Goal: Communication & Community: Answer question/provide support

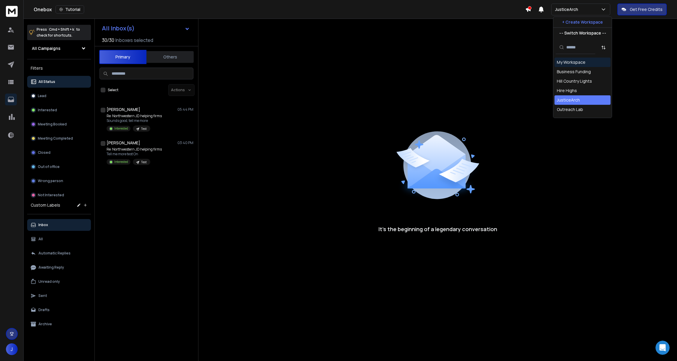
scroll to position [337, 0]
click at [576, 81] on div "Hill Country Lights" at bounding box center [574, 81] width 35 height 6
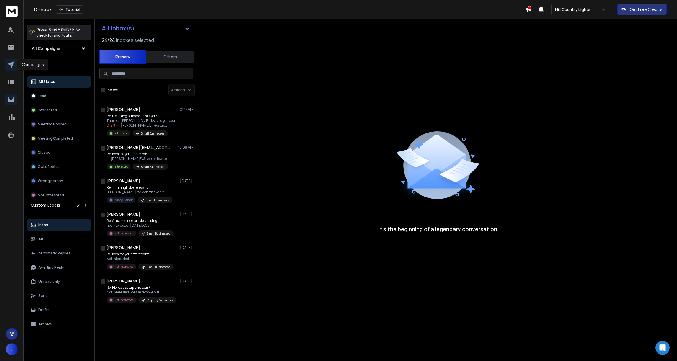
click at [12, 63] on icon at bounding box center [11, 65] width 6 height 6
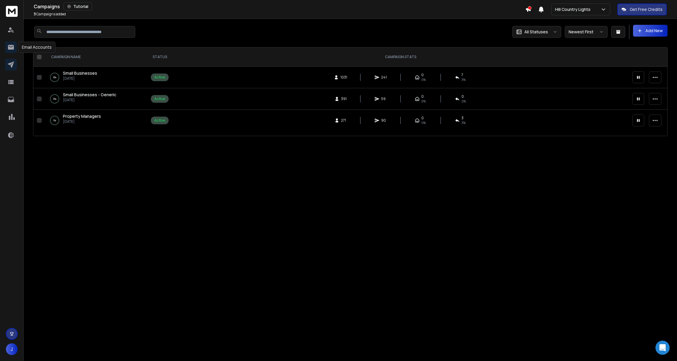
click at [13, 49] on icon at bounding box center [11, 47] width 6 height 5
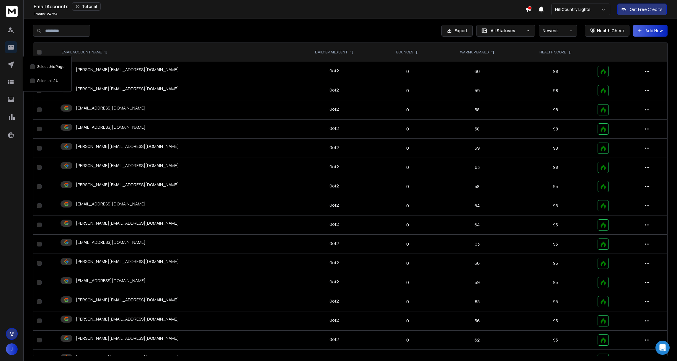
click at [32, 81] on button "Select this Page" at bounding box center [32, 81] width 5 height 5
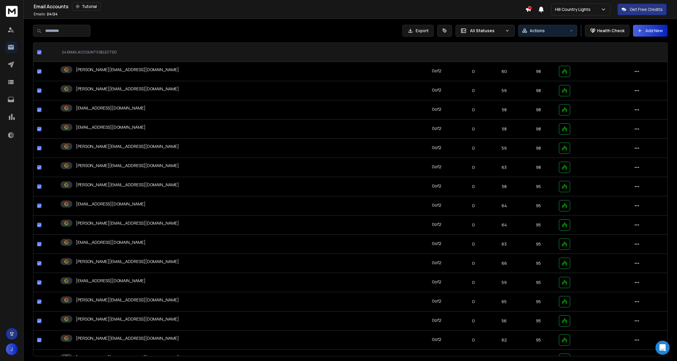
drag, startPoint x: 559, startPoint y: 31, endPoint x: 559, endPoint y: 35, distance: 4.8
click at [559, 31] on div "Actions" at bounding box center [544, 31] width 45 height 6
click at [559, 41] on div "Bulk Edit" at bounding box center [549, 43] width 56 height 9
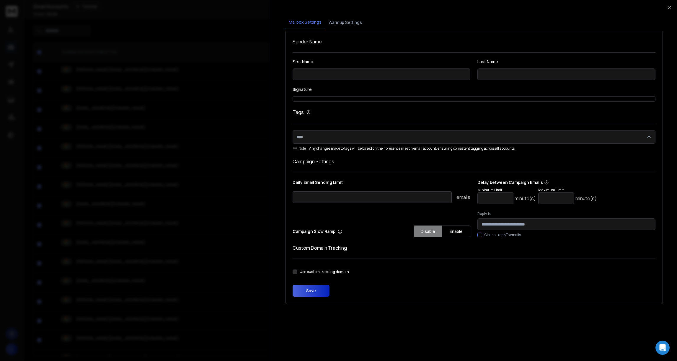
click at [568, 32] on div "Sender Name First Name Last Name Signature Tags Note: Any changes made to tags …" at bounding box center [474, 167] width 378 height 273
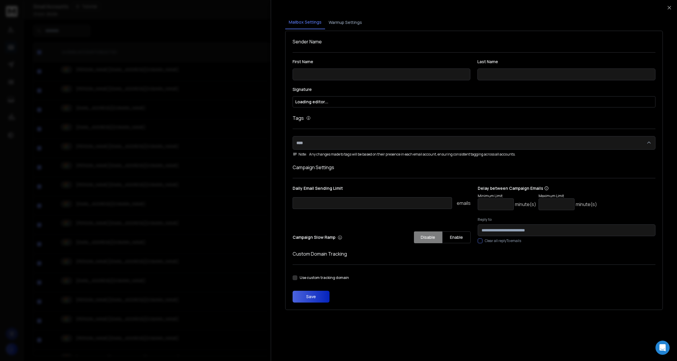
click at [367, 203] on input "number" at bounding box center [372, 203] width 159 height 12
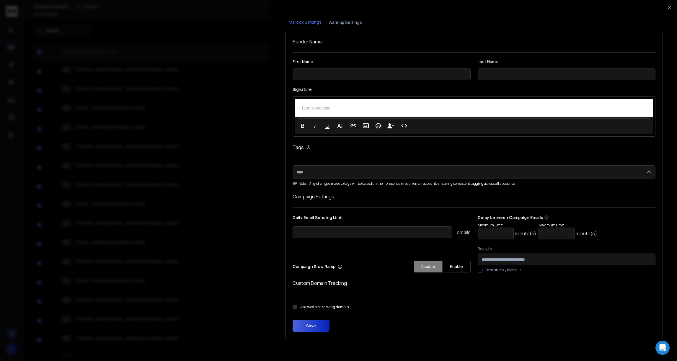
type input "*"
click at [311, 329] on button "Save" at bounding box center [311, 326] width 37 height 12
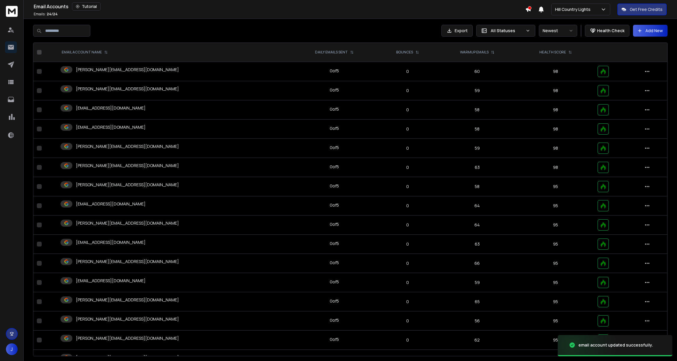
click at [235, 232] on td "samuel@hillcountrylightsdisplay.com" at bounding box center [174, 225] width 234 height 19
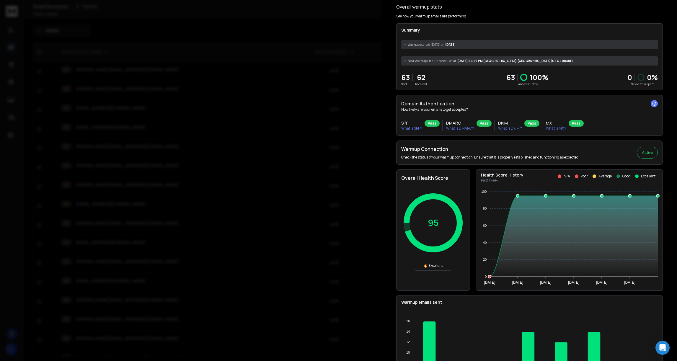
scroll to position [124, 0]
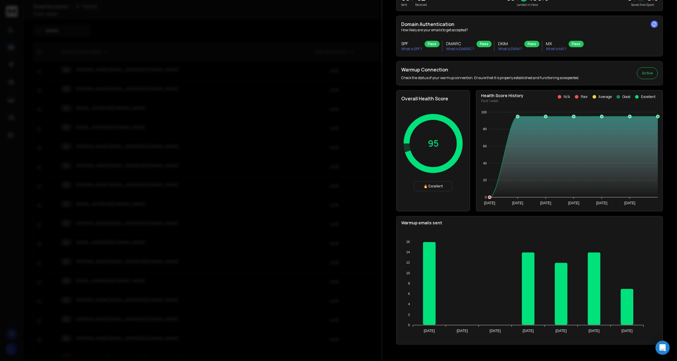
click at [332, 219] on div at bounding box center [338, 180] width 677 height 361
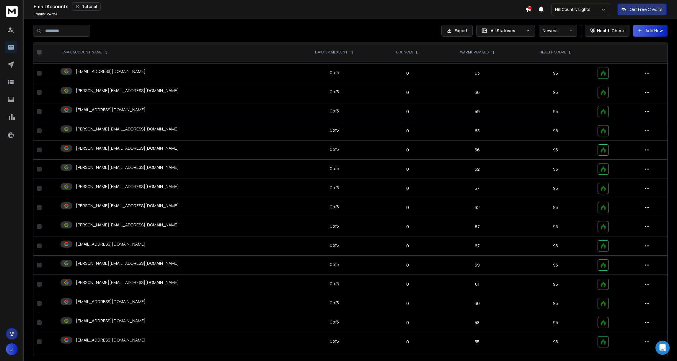
scroll to position [0, 0]
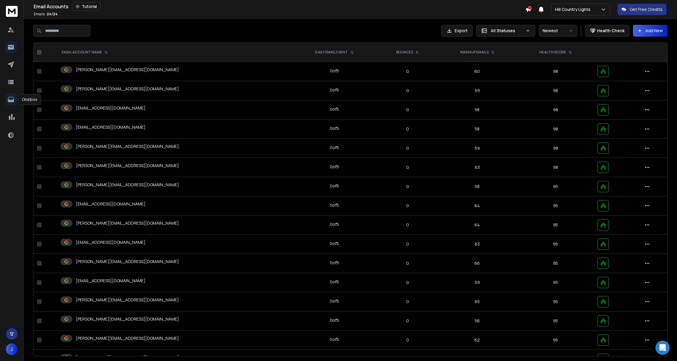
click at [9, 97] on icon at bounding box center [11, 99] width 6 height 5
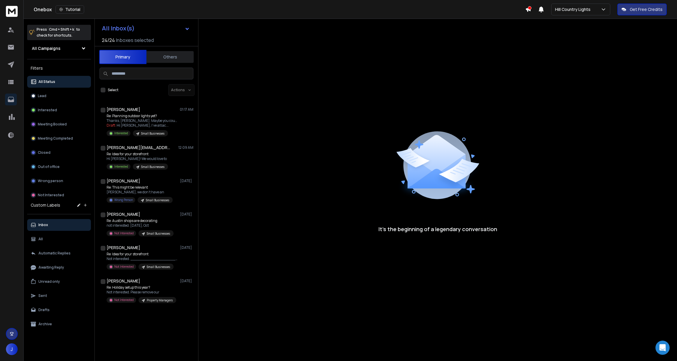
click at [167, 52] on button "Others" at bounding box center [169, 56] width 47 height 13
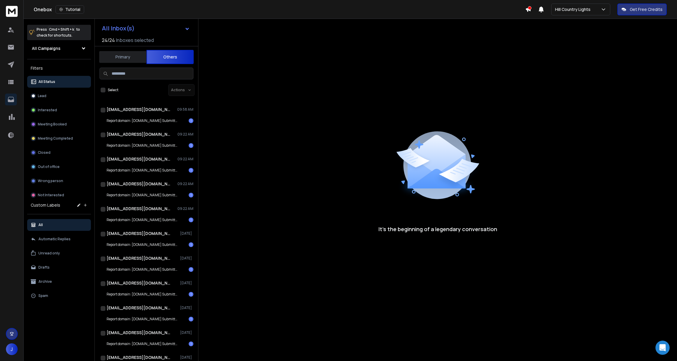
click at [136, 59] on button "Primary" at bounding box center [122, 56] width 47 height 13
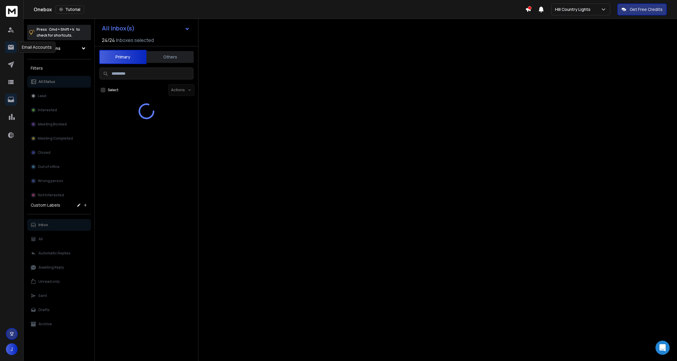
click at [10, 50] on icon at bounding box center [10, 47] width 7 height 7
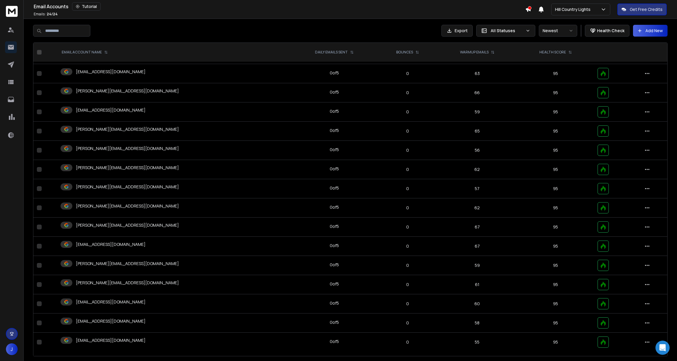
scroll to position [171, 0]
click at [17, 98] on div at bounding box center [12, 101] width 14 height 14
click at [14, 97] on link at bounding box center [11, 100] width 12 height 12
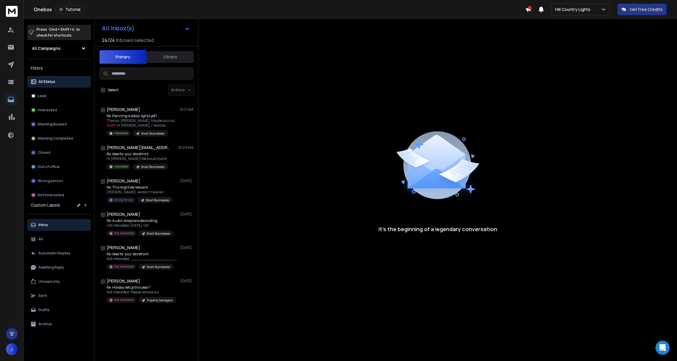
click at [180, 56] on button "Others" at bounding box center [169, 56] width 47 height 13
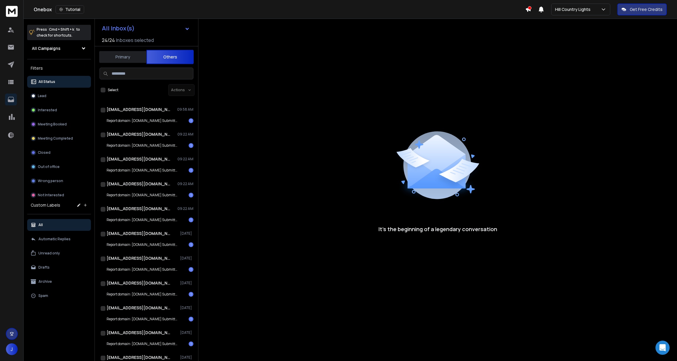
click at [123, 57] on button "Primary" at bounding box center [122, 56] width 47 height 13
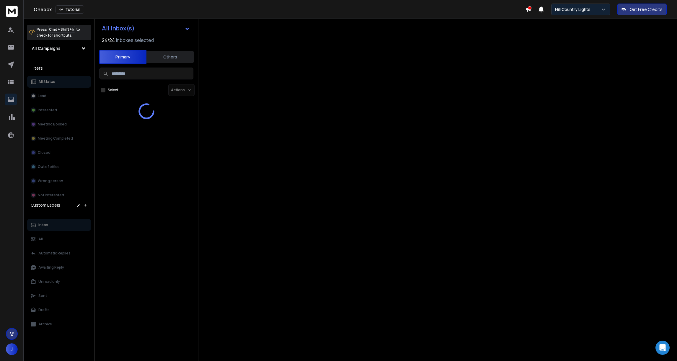
click at [581, 9] on p "Hill Country Lights" at bounding box center [574, 9] width 38 height 6
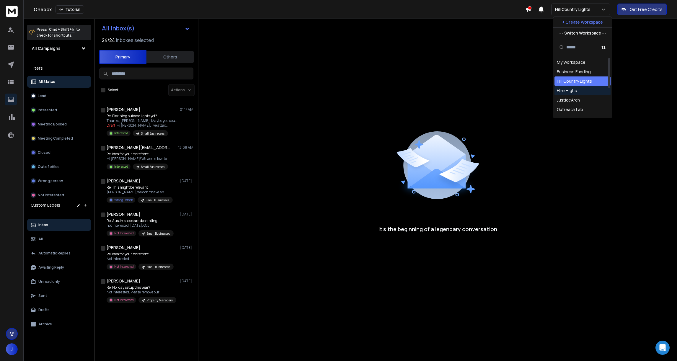
click at [584, 90] on div "Hire Highs" at bounding box center [582, 90] width 56 height 9
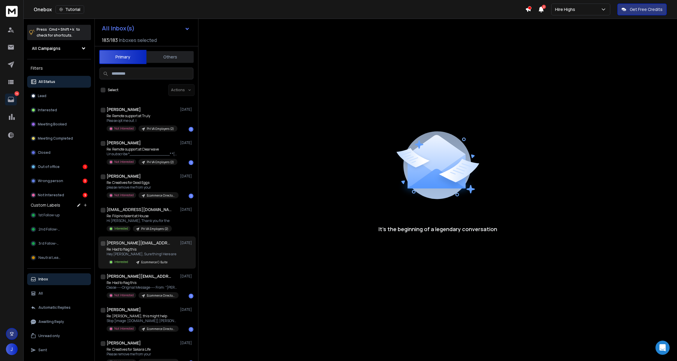
click at [148, 251] on p "Re: Had to flag this" at bounding box center [142, 249] width 70 height 5
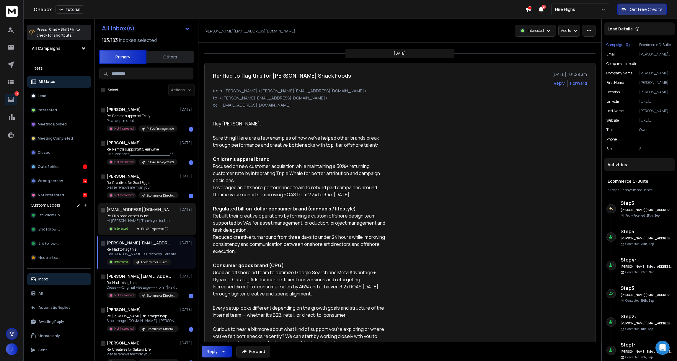
click at [162, 230] on p "PH VA Employers (2)" at bounding box center [154, 229] width 27 height 4
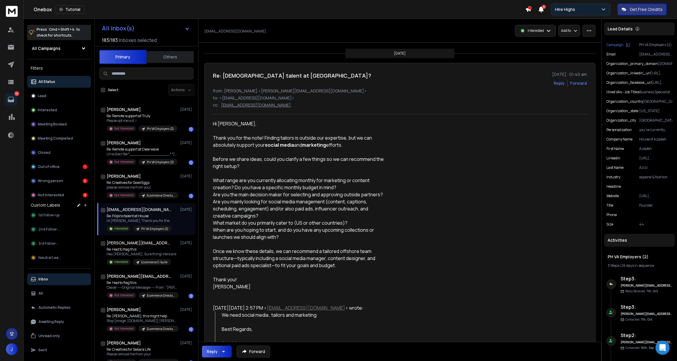
click at [569, 8] on p "Hire Highs" at bounding box center [566, 9] width 22 height 6
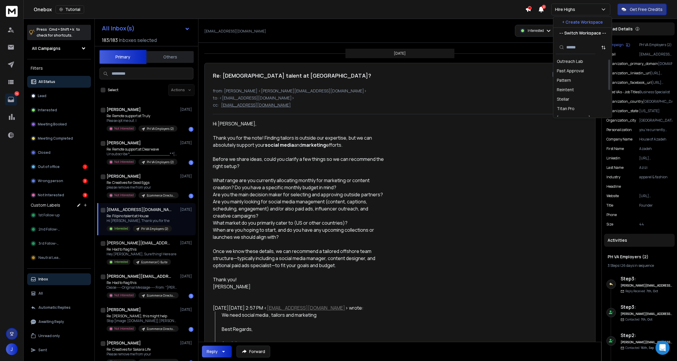
scroll to position [54, 0]
click at [581, 109] on div "[PERSON_NAME]" at bounding box center [582, 111] width 56 height 9
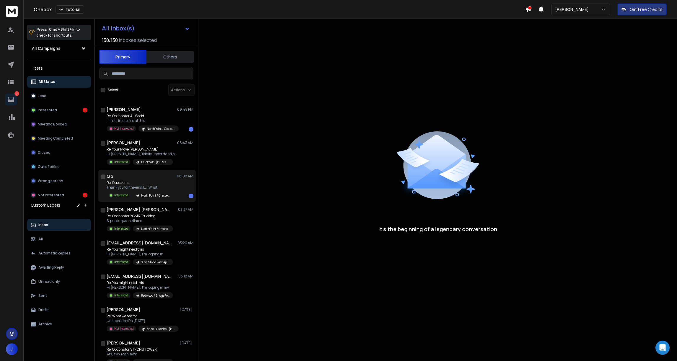
click at [191, 180] on div "Re: Questions Thank you for the email.....What Interested NorthPoint / Crescent…" at bounding box center [150, 189] width 87 height 18
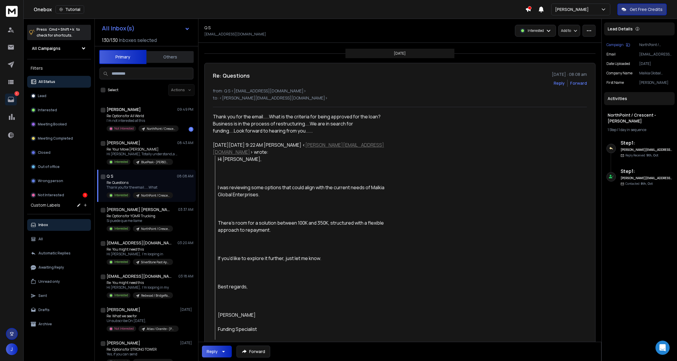
click at [216, 349] on div "Reply" at bounding box center [212, 352] width 11 height 6
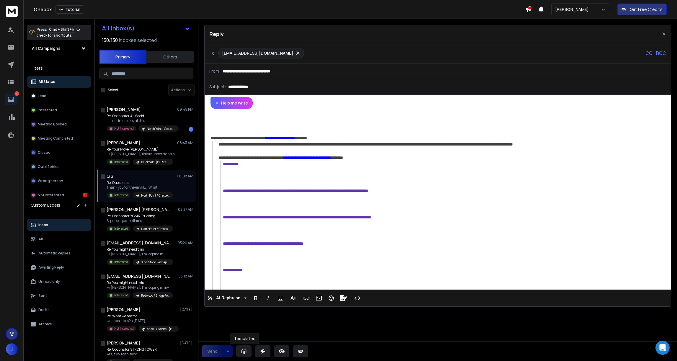
click at [246, 349] on icon at bounding box center [244, 351] width 6 height 6
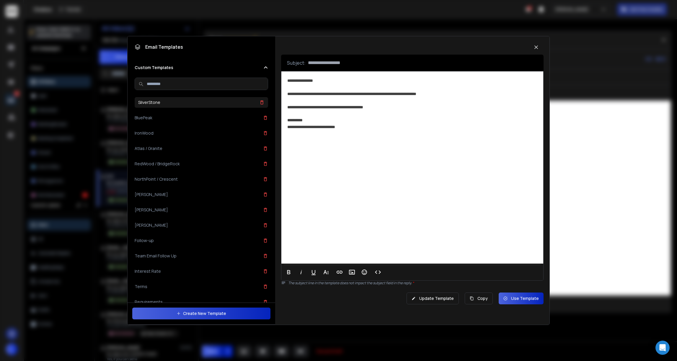
click at [190, 180] on div "NorthPoint / Crescent" at bounding box center [201, 179] width 133 height 6
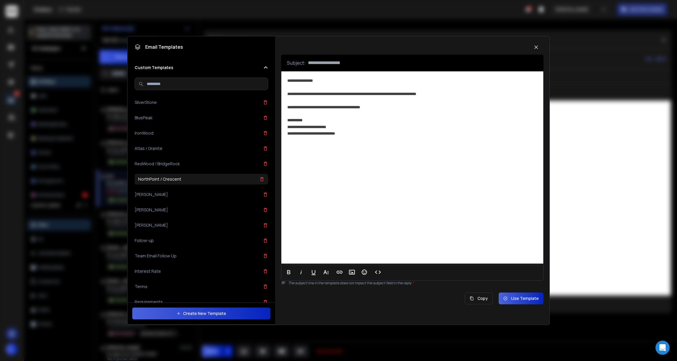
click at [539, 302] on button "Use Template" at bounding box center [521, 299] width 45 height 12
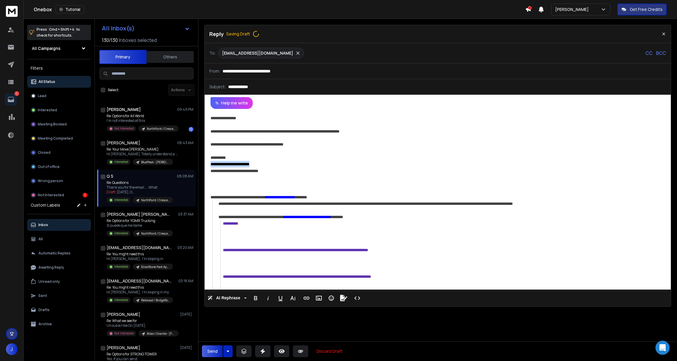
drag, startPoint x: 257, startPoint y: 163, endPoint x: 207, endPoint y: 164, distance: 49.6
click at [207, 164] on div "**********" at bounding box center [438, 199] width 466 height 181
click at [647, 52] on p "CC" at bounding box center [648, 53] width 7 height 7
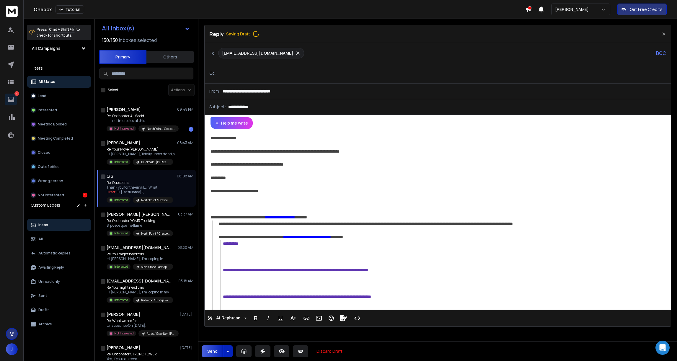
type input "**********"
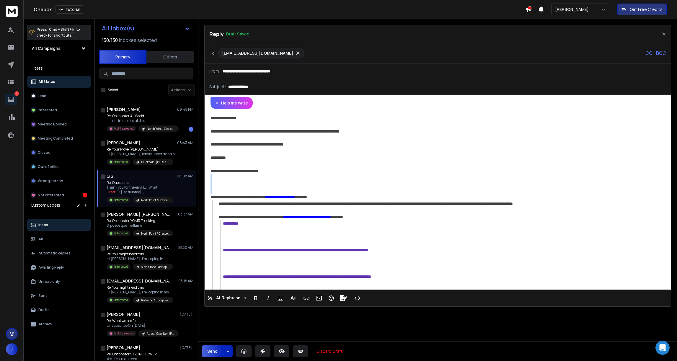
drag, startPoint x: 272, startPoint y: 191, endPoint x: 209, endPoint y: 180, distance: 63.9
click at [206, 180] on div "**********" at bounding box center [438, 199] width 466 height 181
click at [288, 173] on div "**********" at bounding box center [436, 171] width 453 height 6
drag, startPoint x: 278, startPoint y: 170, endPoint x: 210, endPoint y: 171, distance: 67.3
click at [210, 171] on div "**********" at bounding box center [436, 171] width 453 height 6
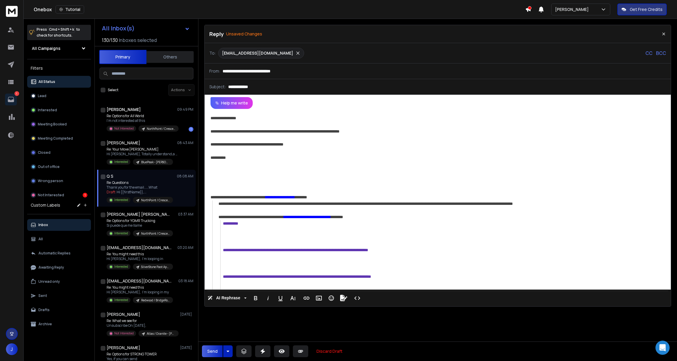
click at [223, 175] on div at bounding box center [437, 177] width 454 height 6
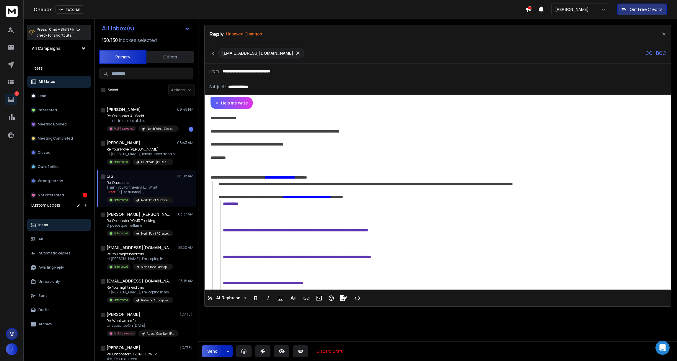
click at [662, 52] on p "BCC" at bounding box center [661, 53] width 10 height 7
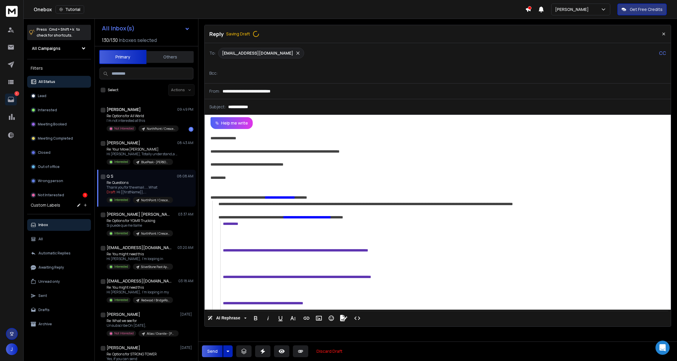
type input "**********"
click at [657, 53] on div "To: malkiacorp@gmail.com CC" at bounding box center [438, 53] width 466 height 20
click at [660, 54] on p "CC" at bounding box center [662, 53] width 7 height 7
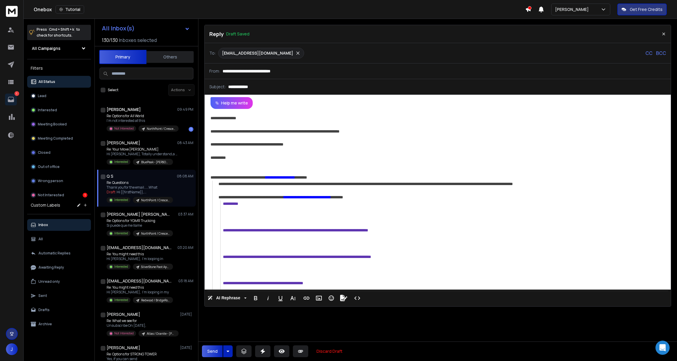
click at [355, 181] on div "**********" at bounding box center [438, 199] width 466 height 181
click at [216, 351] on button "Send" at bounding box center [212, 351] width 21 height 12
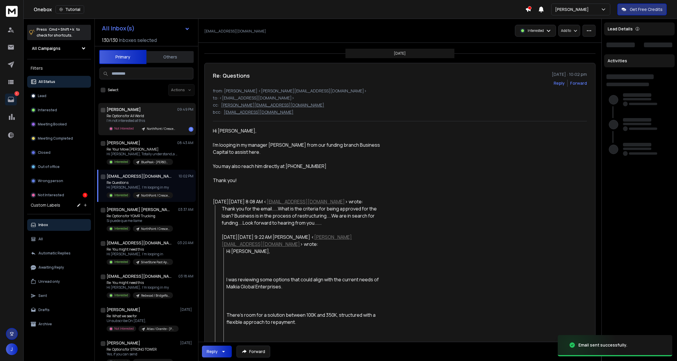
click at [165, 120] on p "I'm not interested at this" at bounding box center [142, 120] width 71 height 5
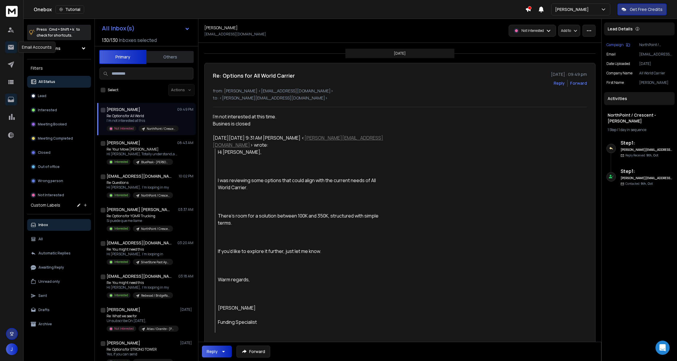
click at [8, 44] on icon at bounding box center [10, 47] width 7 height 7
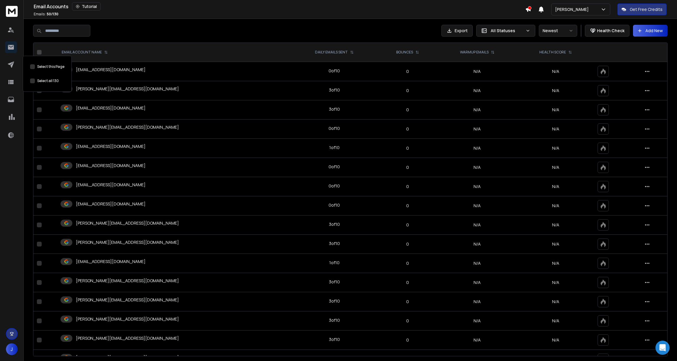
click at [35, 82] on div "Select all 130" at bounding box center [47, 81] width 34 height 5
click at [34, 81] on button "Select this Page" at bounding box center [32, 81] width 5 height 5
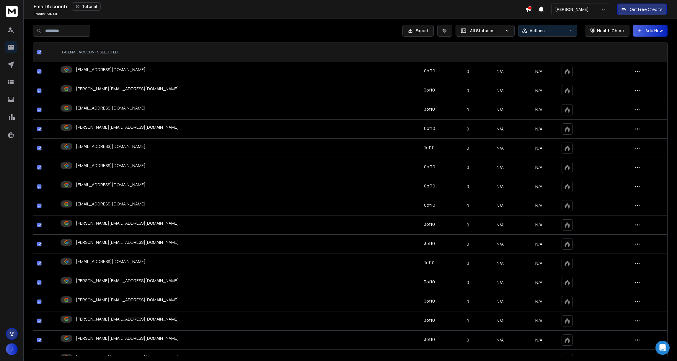
click at [541, 29] on p "Actions" at bounding box center [537, 31] width 15 height 6
click at [540, 45] on div "Bulk Edit" at bounding box center [535, 44] width 25 height 6
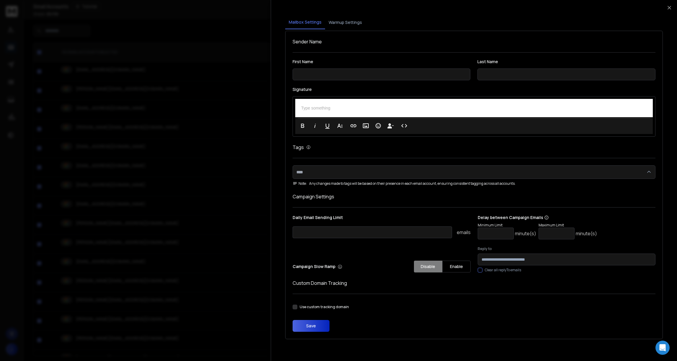
click at [372, 235] on input "number" at bounding box center [372, 232] width 159 height 12
type input "**"
click at [309, 323] on button "Save" at bounding box center [311, 326] width 37 height 12
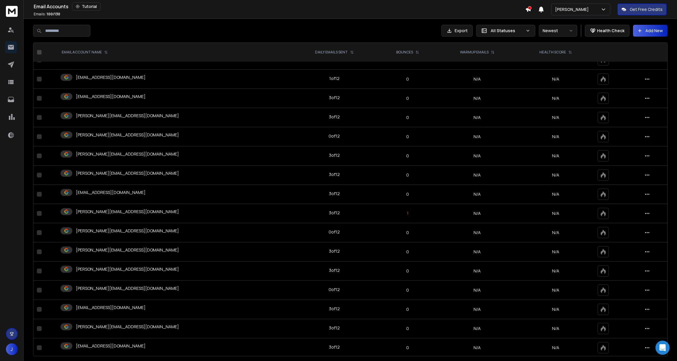
scroll to position [1639, 0]
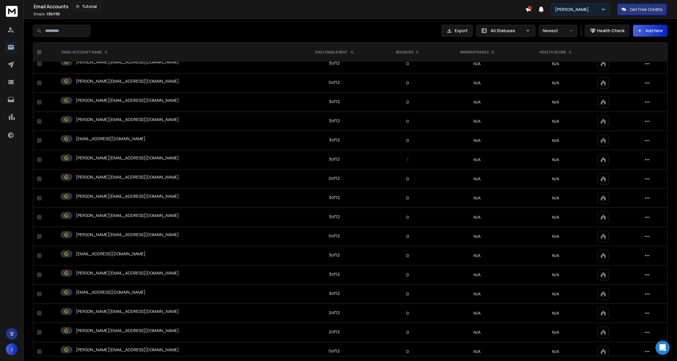
click at [568, 12] on button "[PERSON_NAME]" at bounding box center [580, 10] width 59 height 12
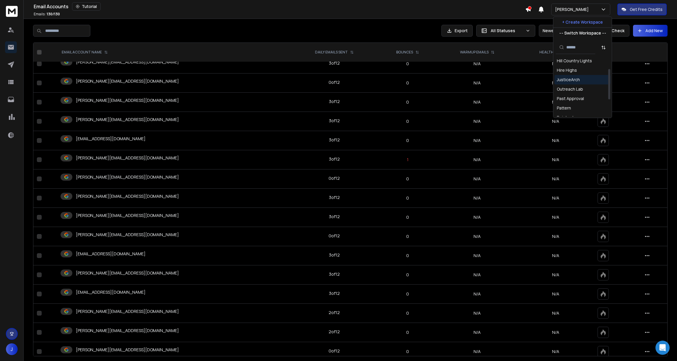
scroll to position [26, 0]
click at [580, 84] on div "Outreach Lab" at bounding box center [570, 83] width 26 height 6
